Goal: Check status

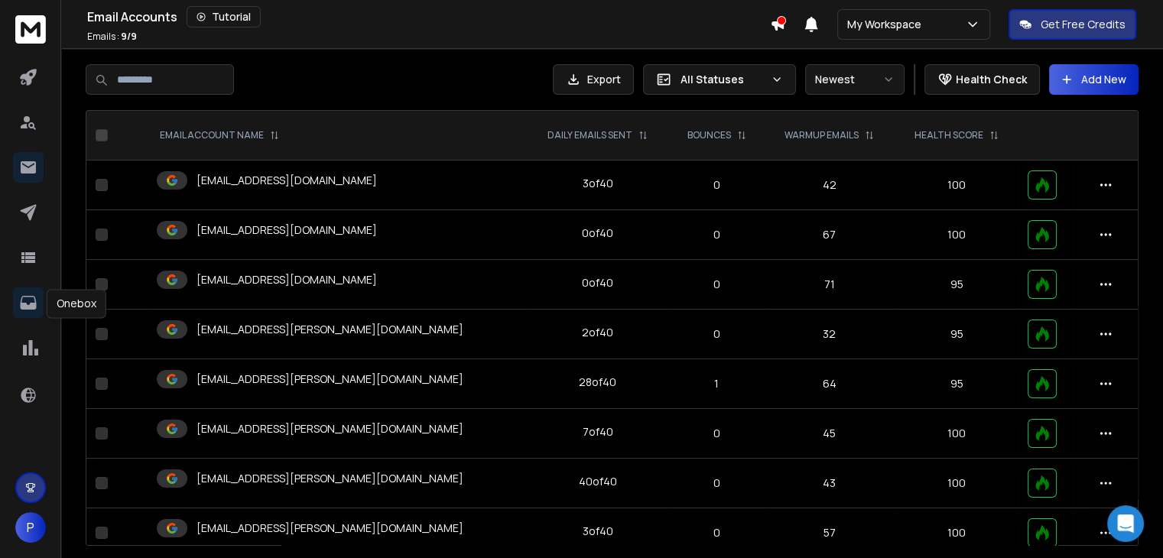
click at [18, 301] on link at bounding box center [28, 303] width 31 height 31
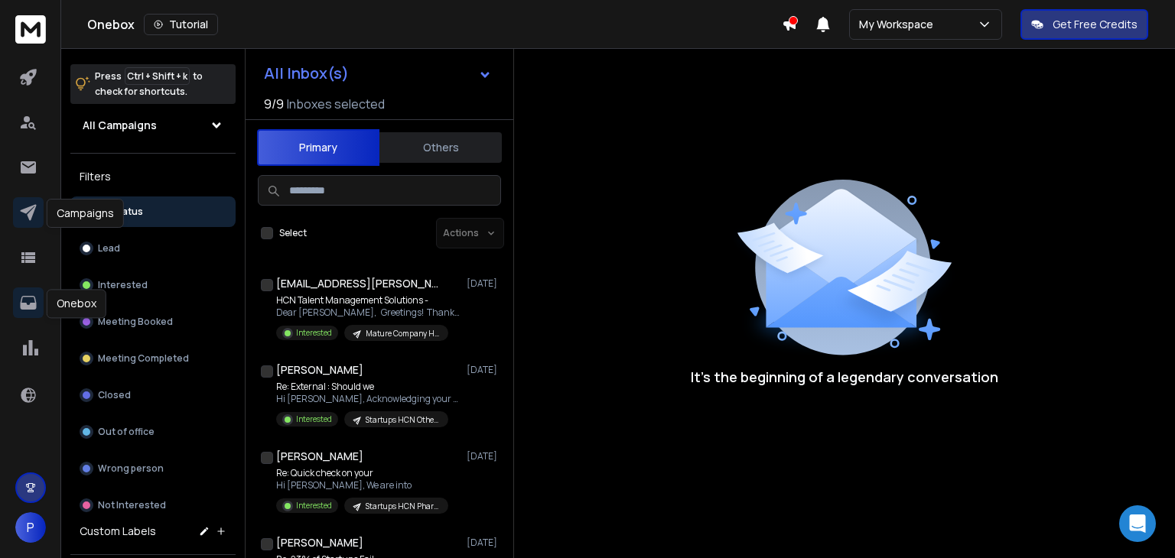
click at [23, 218] on icon at bounding box center [28, 212] width 18 height 18
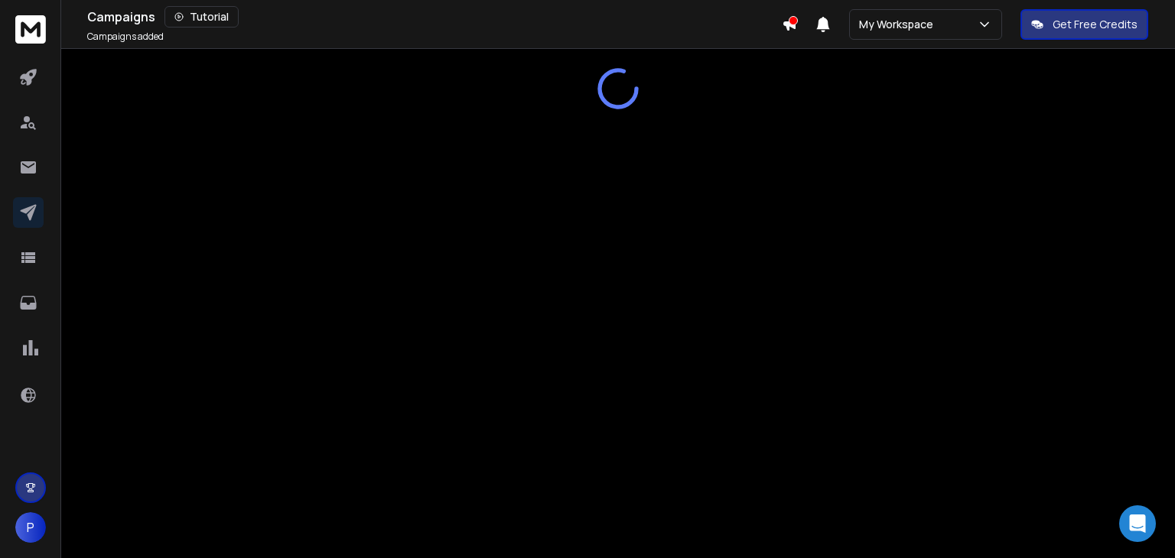
click at [382, 37] on div "Campaigns added" at bounding box center [434, 37] width 694 height 12
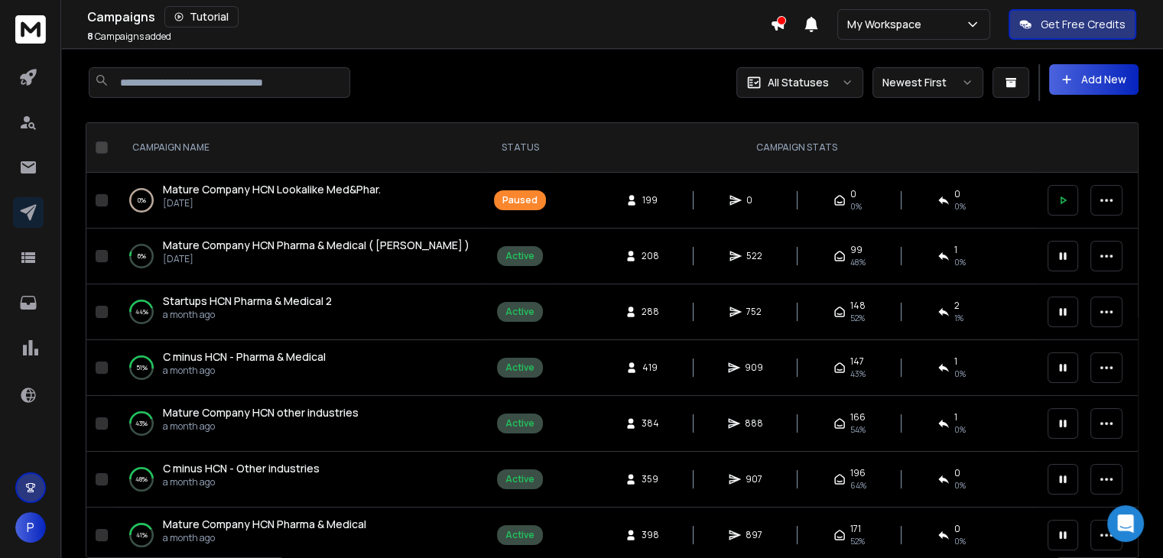
click at [463, 44] on div "Campaigns Tutorial 8 Campaigns added My Workspace Get Free Credits" at bounding box center [581, 24] width 1163 height 49
click at [362, 188] on span "Mature Company HCN Lookalike Med&Phar." at bounding box center [272, 189] width 218 height 15
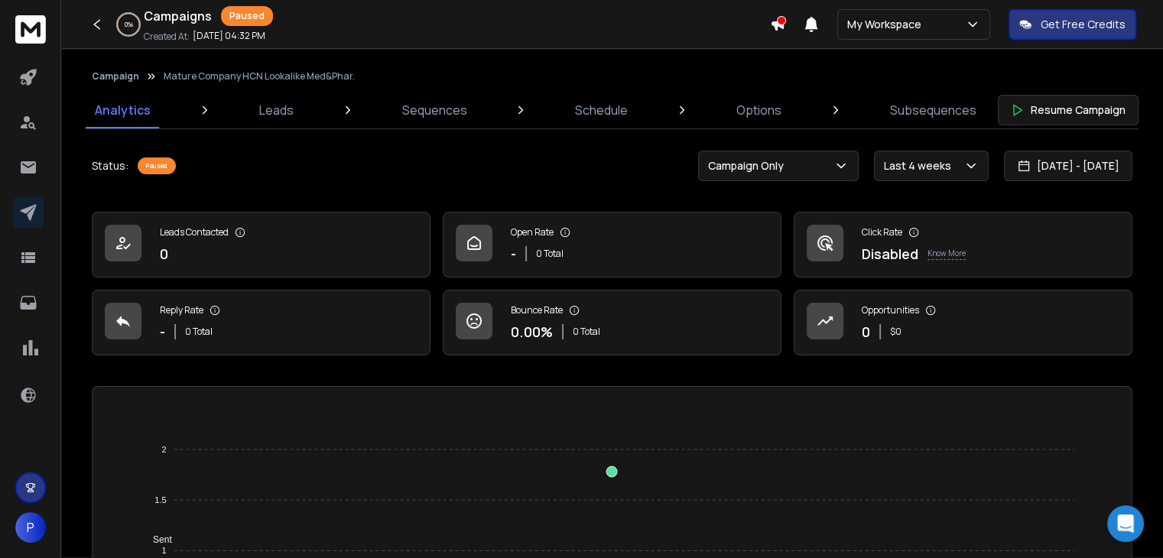
click at [435, 73] on div "Campaign Mature Company HCN Lookalike Med&Phar." at bounding box center [612, 76] width 1041 height 12
click at [282, 102] on p "Leads" at bounding box center [276, 110] width 34 height 18
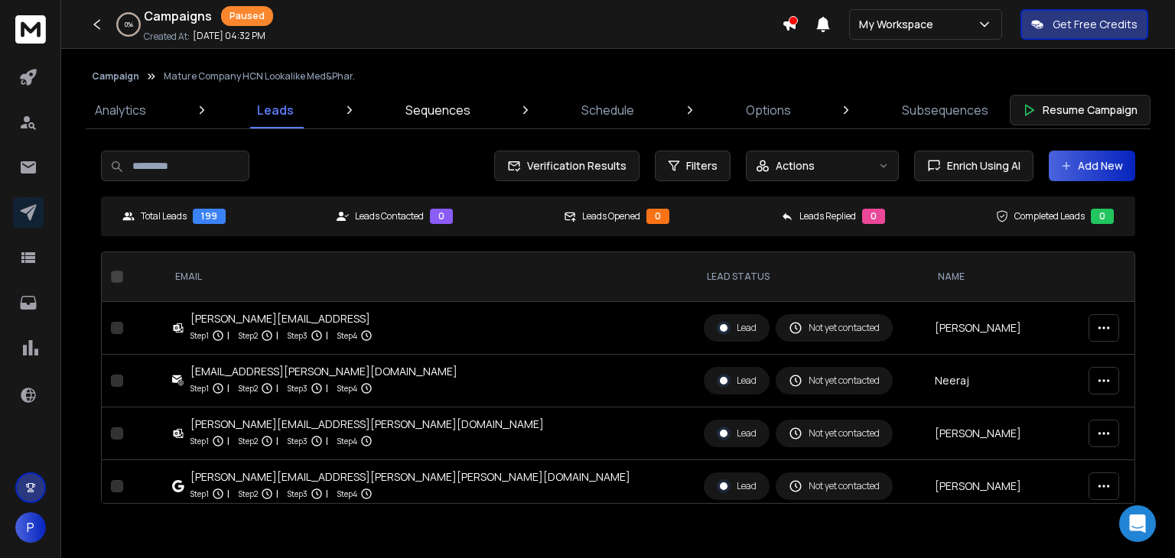
click at [400, 105] on link "Sequences" at bounding box center [437, 110] width 83 height 37
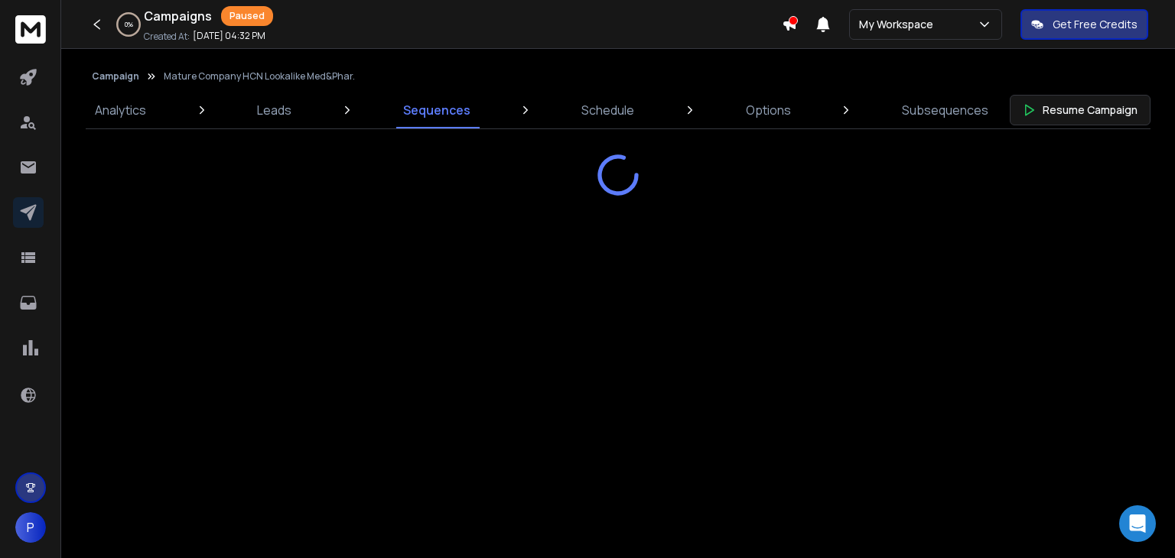
click at [590, 44] on div "0 % Campaigns Paused Created At: [DATE] 04:32 PM My Workspace Get Free Credits" at bounding box center [587, 24] width 1175 height 49
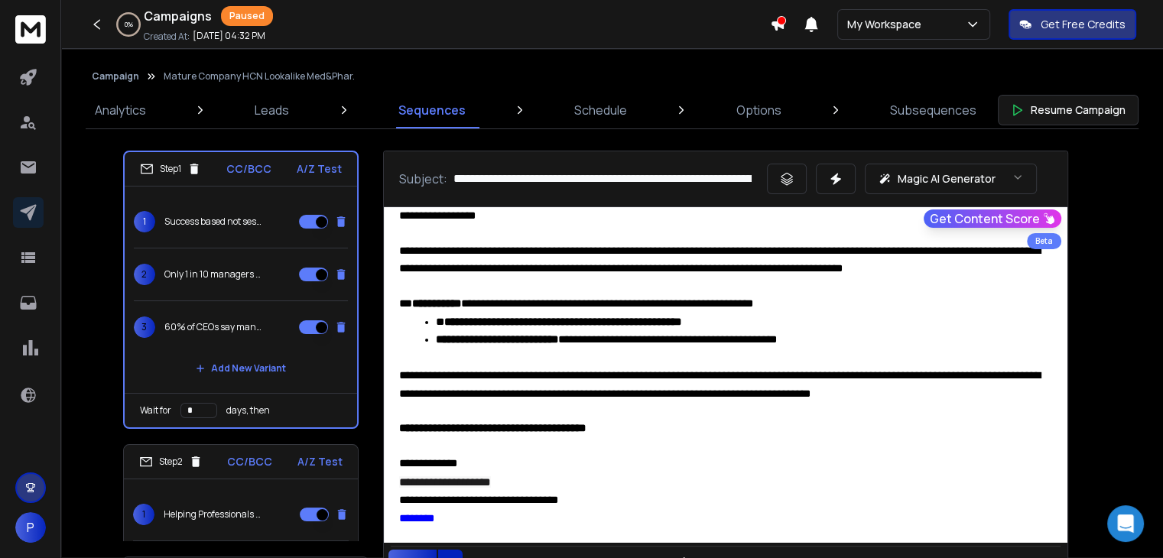
scroll to position [50, 0]
